Goal: Navigation & Orientation: Find specific page/section

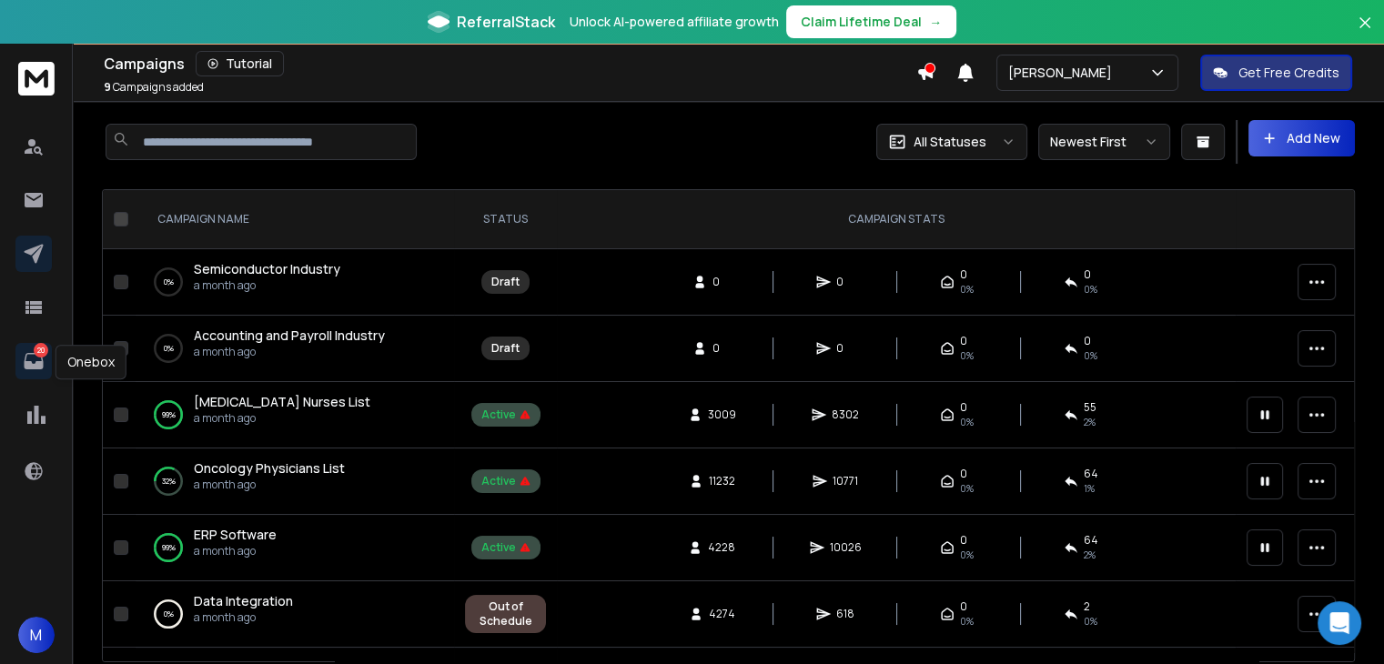
click at [29, 361] on icon at bounding box center [33, 361] width 19 height 16
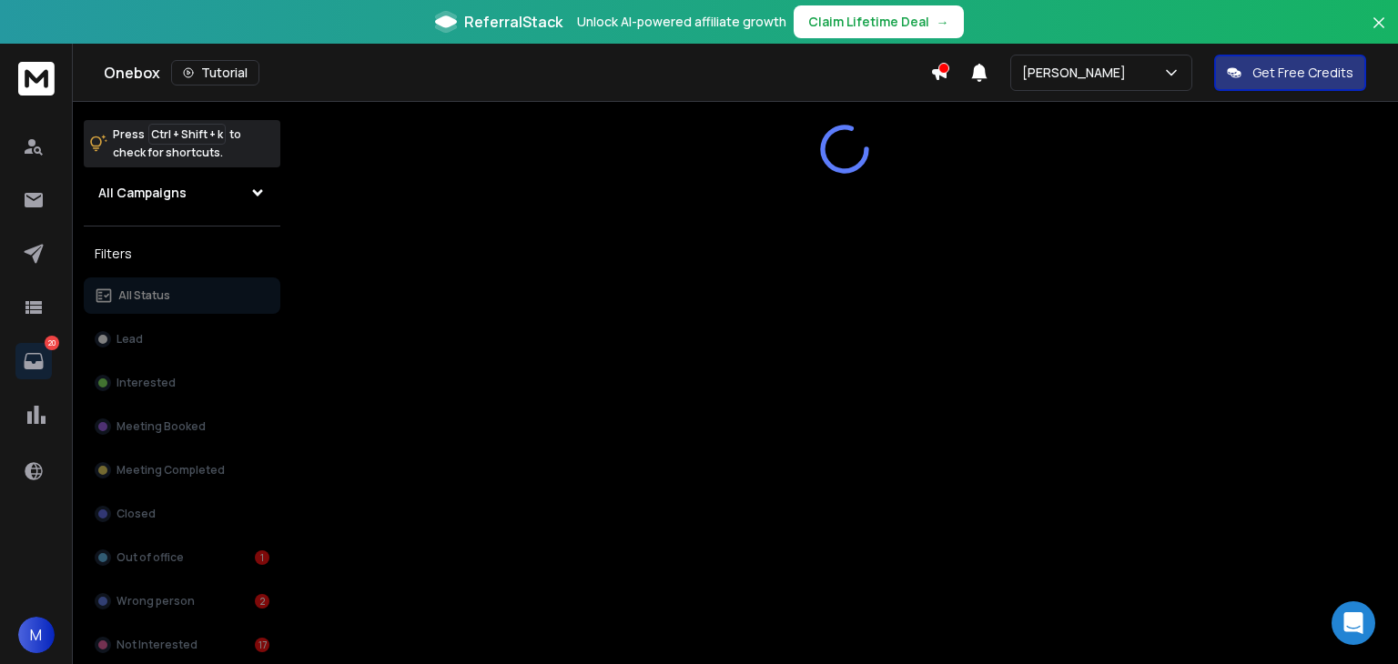
click at [285, 524] on div "Press Ctrl + Shift + k to check for shortcuts. All Campaigns All Campaigns Filt…" at bounding box center [182, 434] width 218 height 664
drag, startPoint x: 285, startPoint y: 524, endPoint x: 619, endPoint y: 159, distance: 494.7
click at [619, 159] on div at bounding box center [844, 149] width 1107 height 51
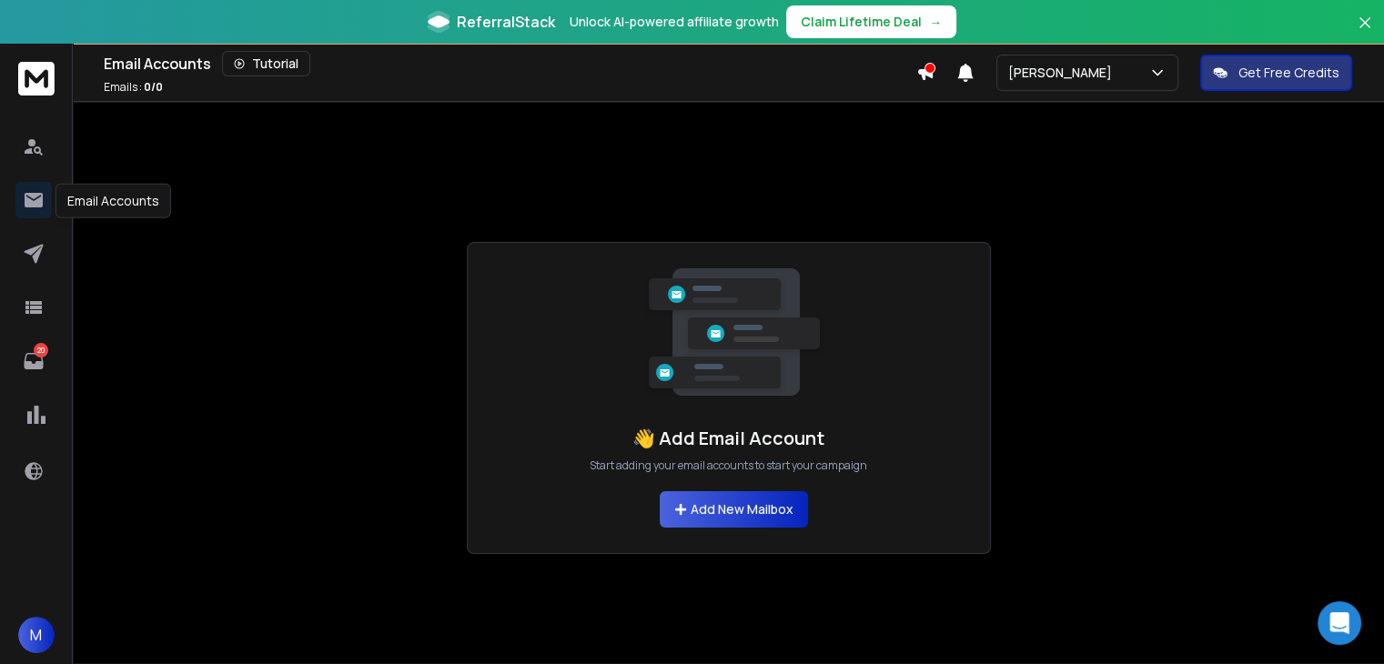
click at [41, 190] on icon at bounding box center [34, 200] width 22 height 22
click at [40, 358] on p "20" at bounding box center [41, 350] width 15 height 15
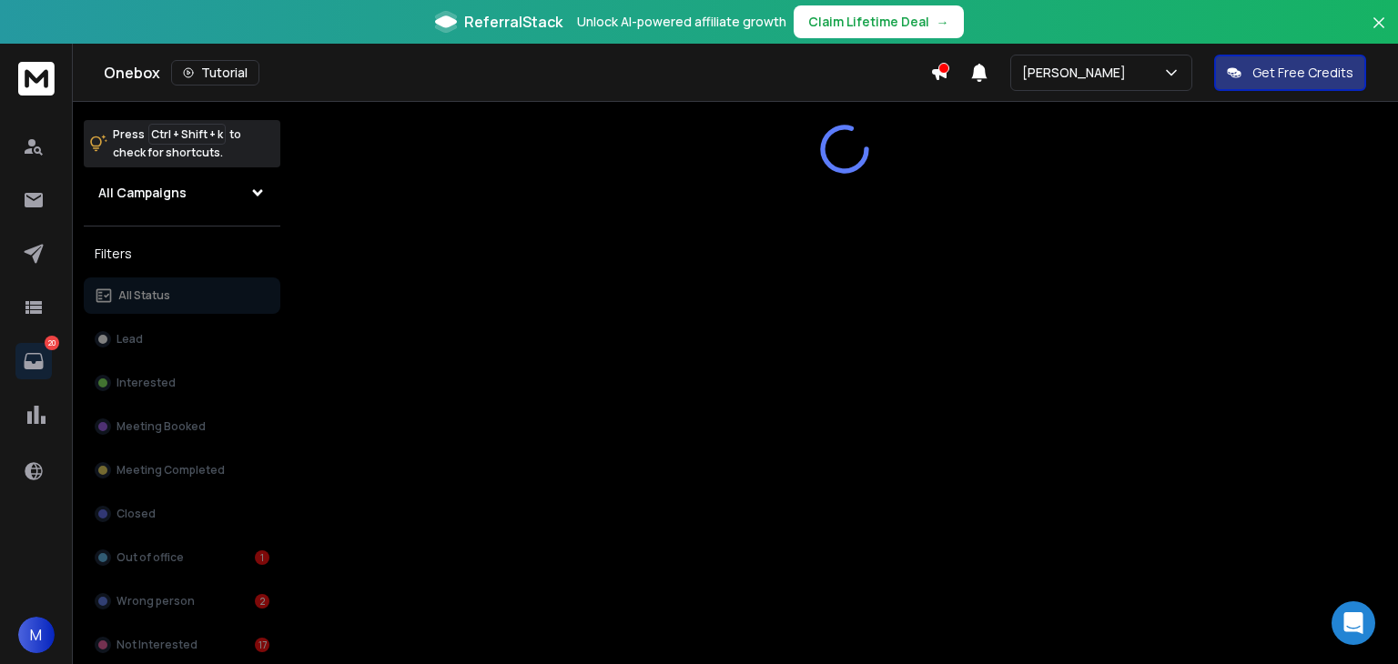
click at [189, 383] on div "All Status Lead Interested Meeting Booked Meeting Completed Closed Out of offic…" at bounding box center [182, 471] width 197 height 386
click at [157, 383] on div "All Status Lead Interested Meeting Booked Meeting Completed Closed Out of offic…" at bounding box center [182, 471] width 197 height 386
